Goal: Navigation & Orientation: Find specific page/section

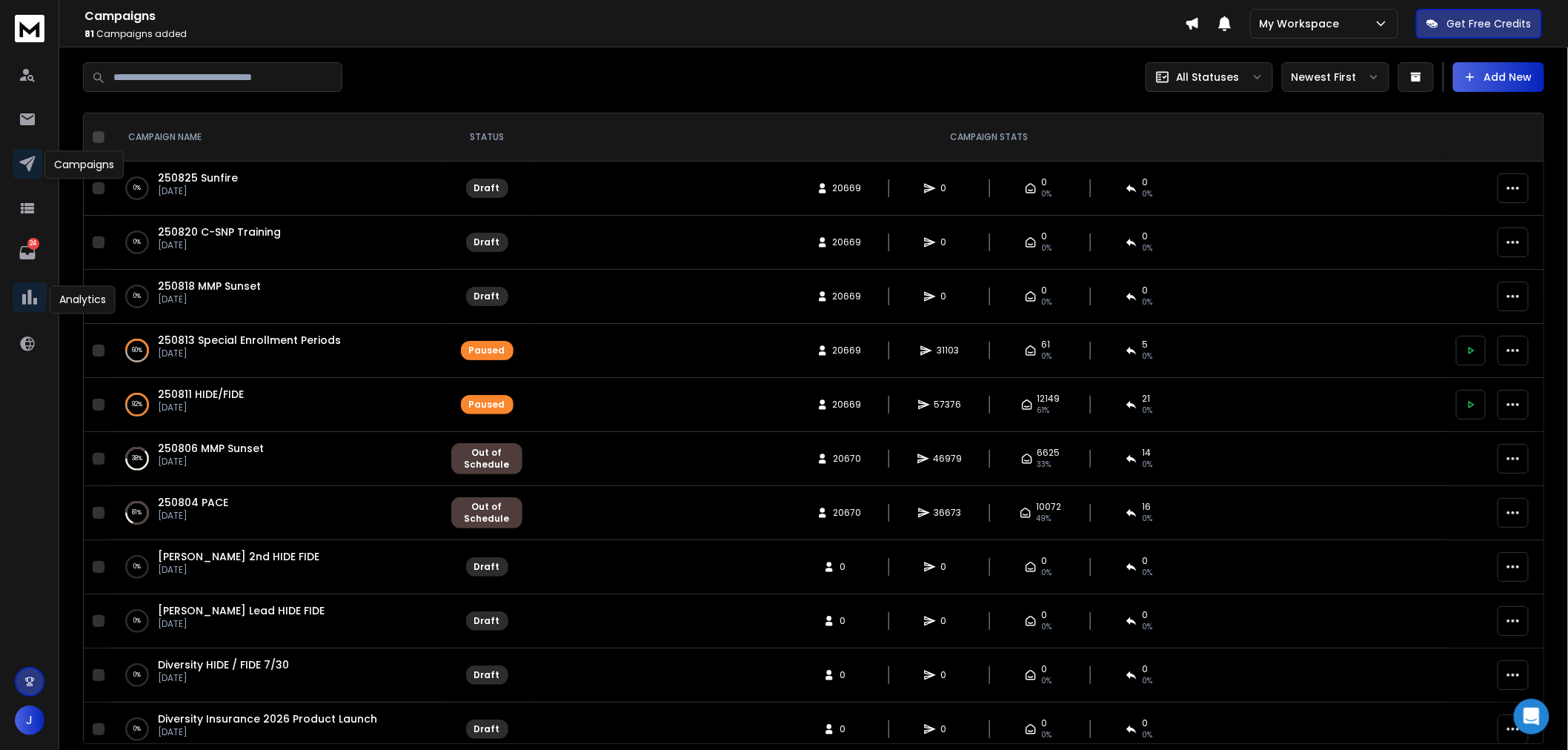
click at [32, 295] on icon at bounding box center [30, 298] width 22 height 22
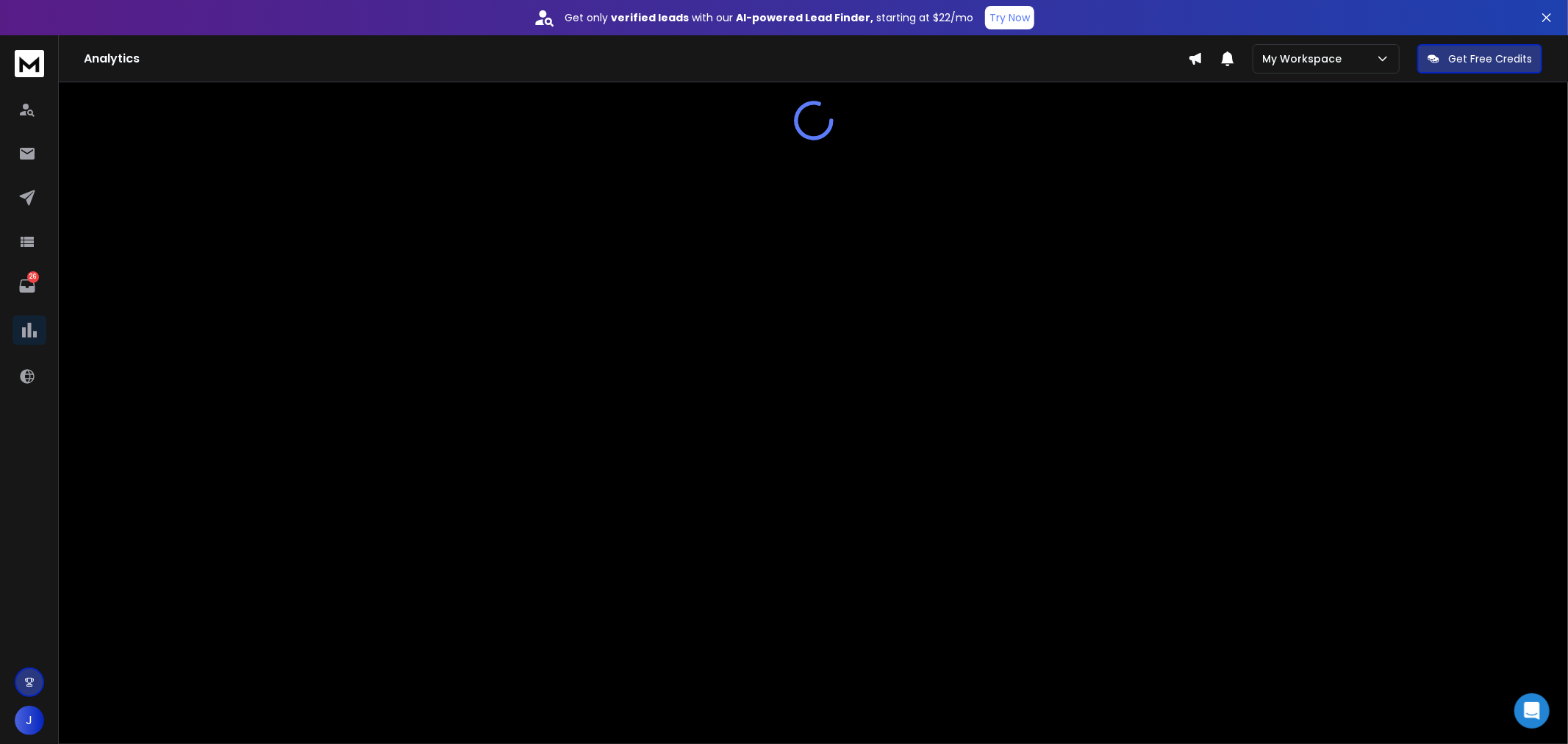
click at [1542, 15] on icon at bounding box center [1547, 17] width 13 height 13
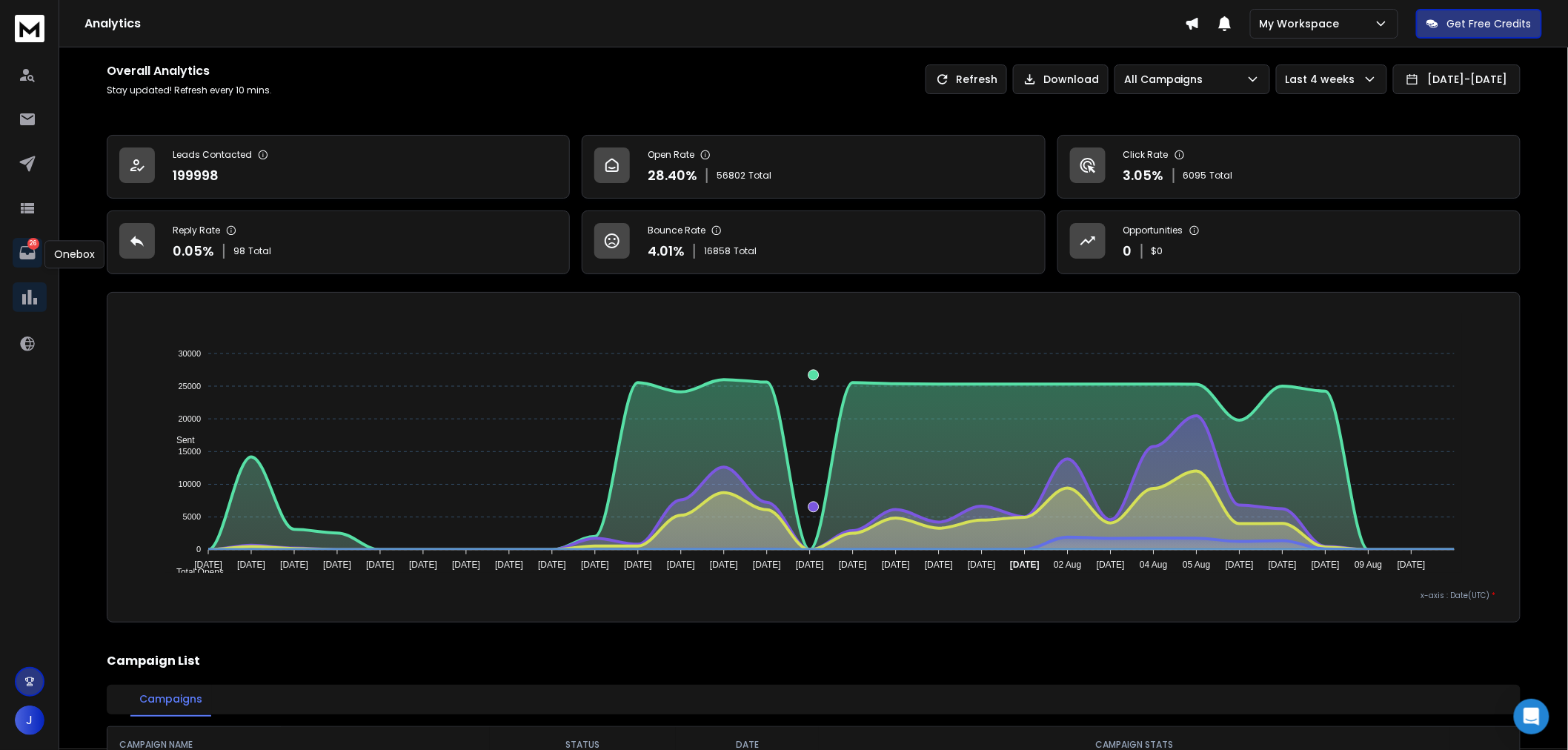
click at [24, 247] on icon at bounding box center [27, 252] width 18 height 18
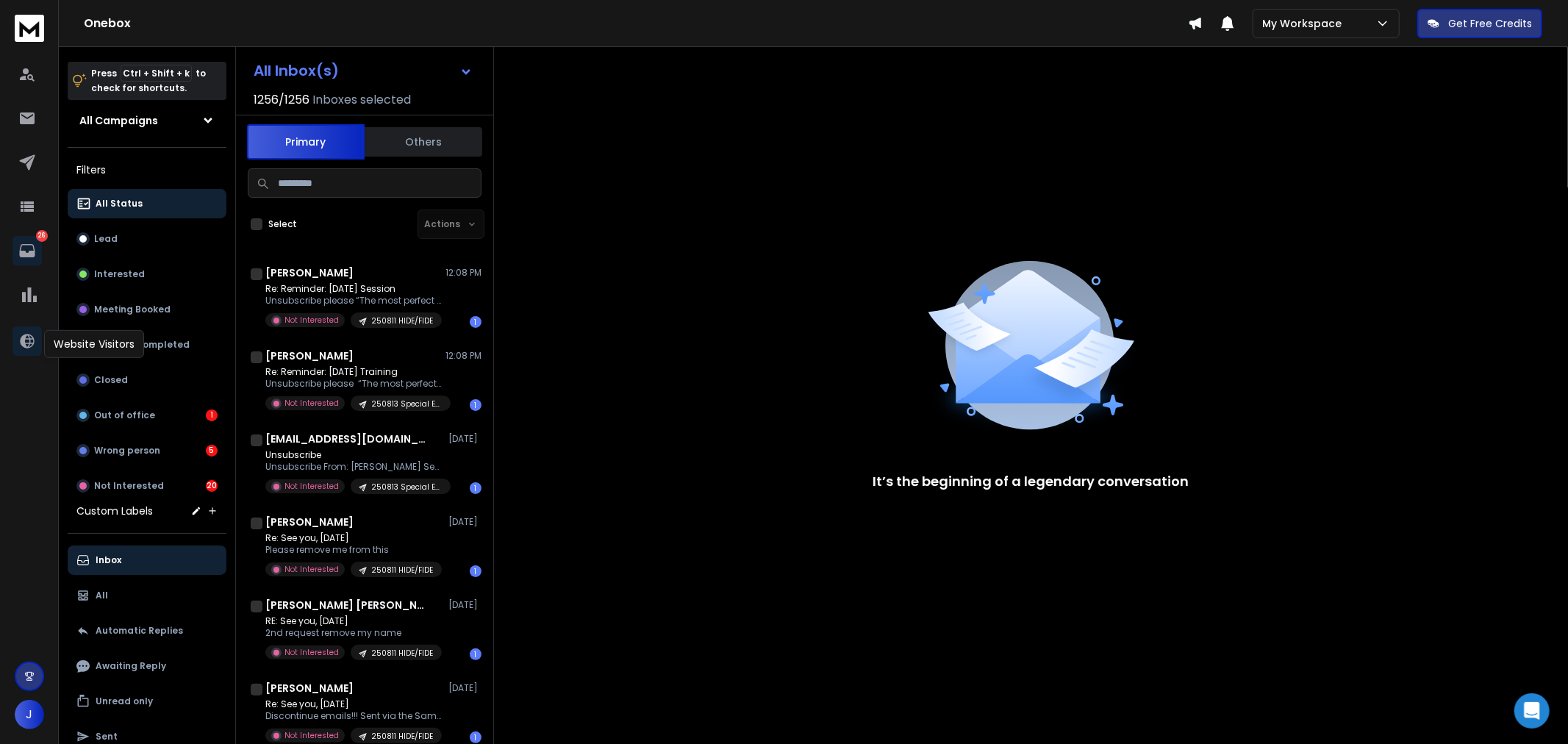
click at [35, 337] on icon at bounding box center [27, 340] width 17 height 17
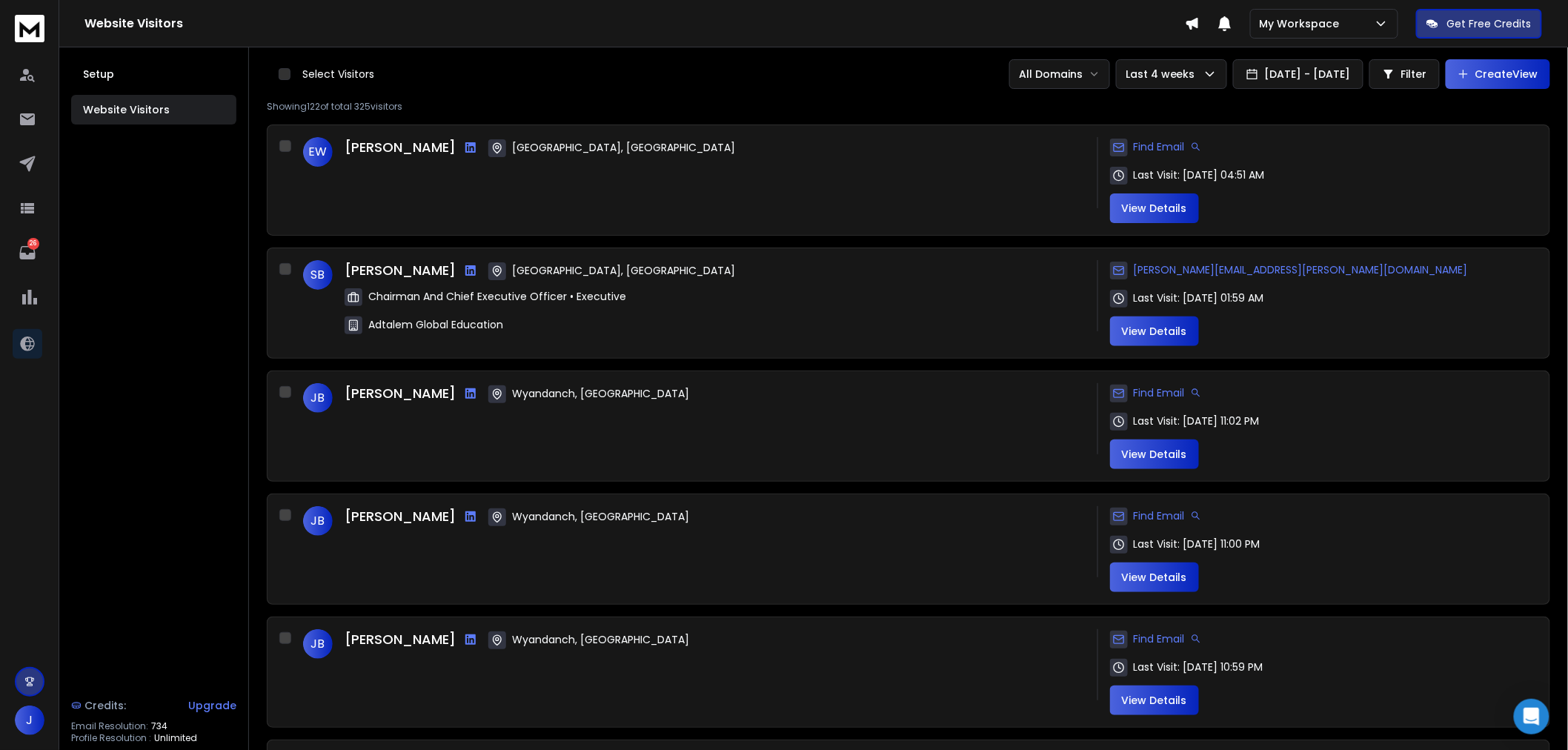
click at [1358, 183] on div "EW Edwin Westby Lilburn, GA Find Email Last Visit: Aug 11, 2025, 04:51 AM View …" at bounding box center [920, 180] width 1234 height 86
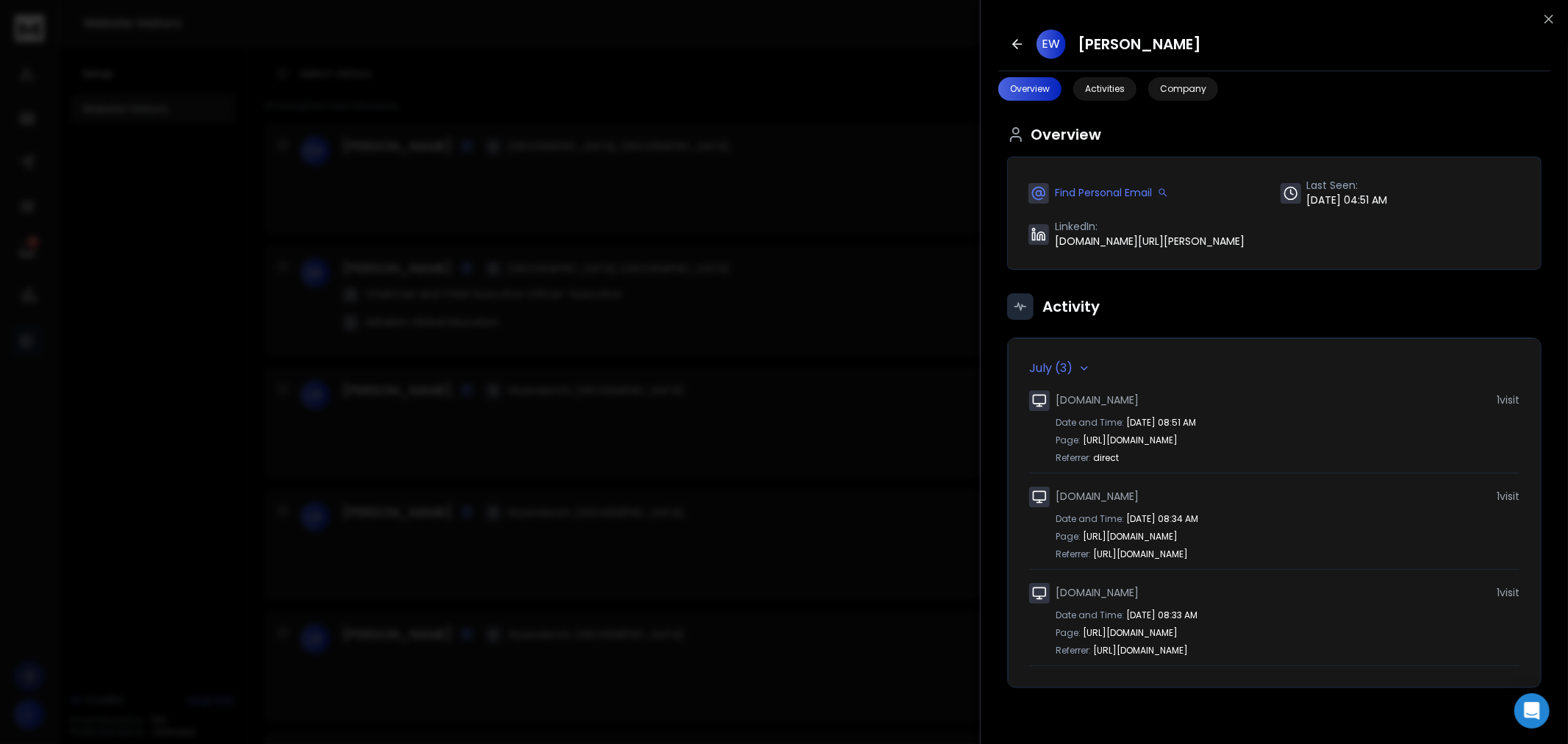
click at [1017, 41] on icon "button" at bounding box center [1017, 44] width 15 height 15
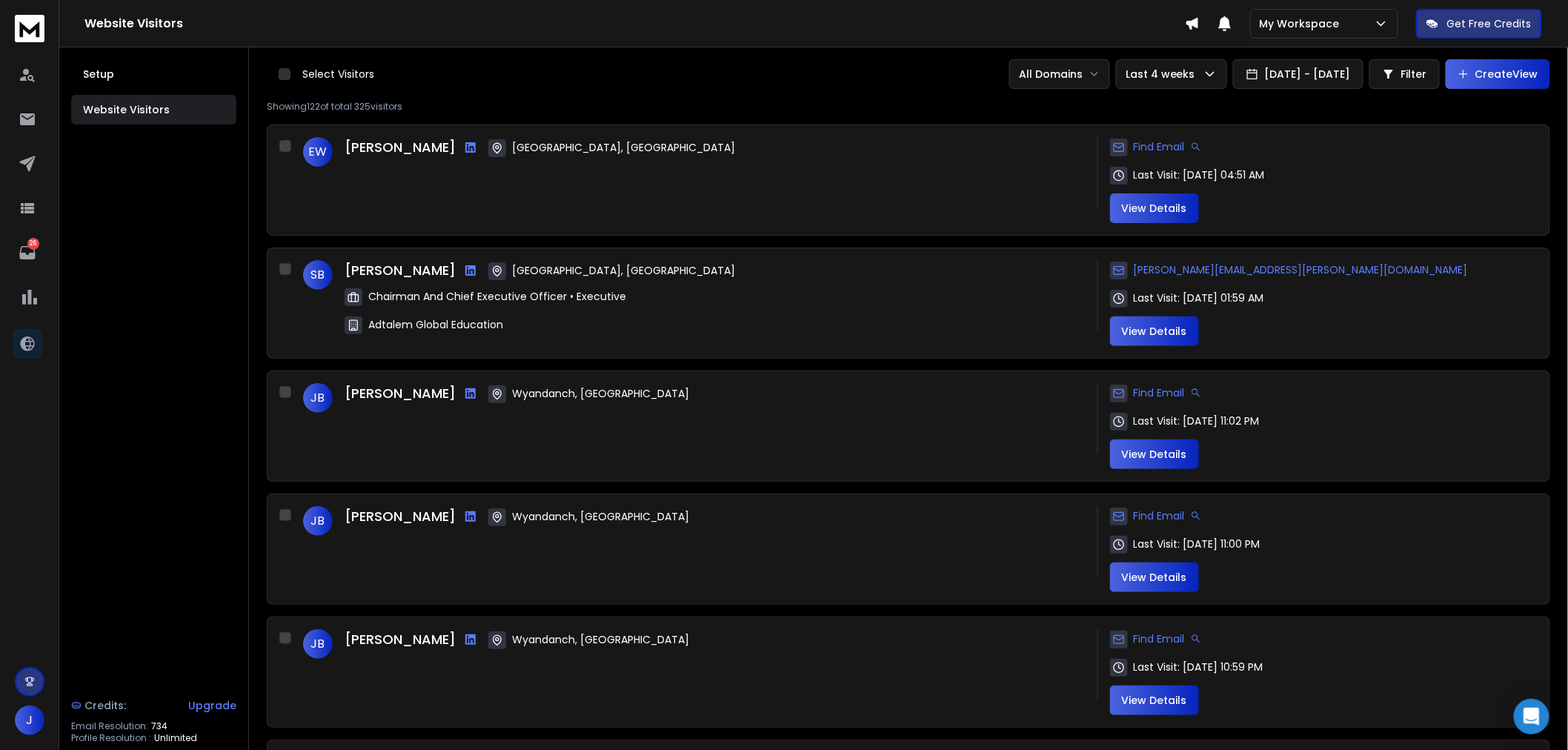
click at [1362, 550] on div "JB Jaime Brenkus Wyandanch, NY Find Email Last Visit: Aug 10, 2025, 11:00 PM Vi…" at bounding box center [920, 549] width 1234 height 86
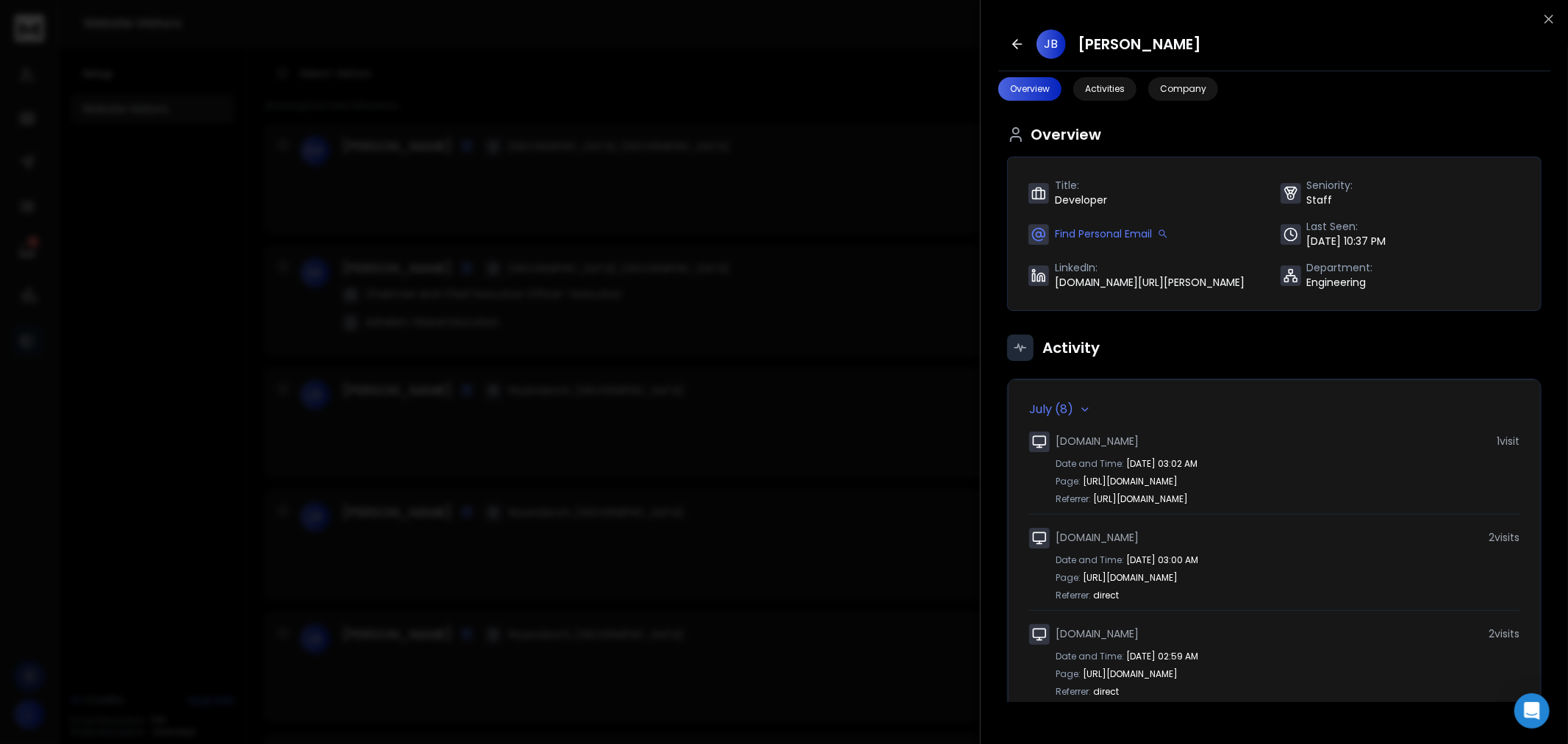
click at [1018, 44] on icon "button" at bounding box center [1017, 44] width 9 height 0
